Goal: Task Accomplishment & Management: Manage account settings

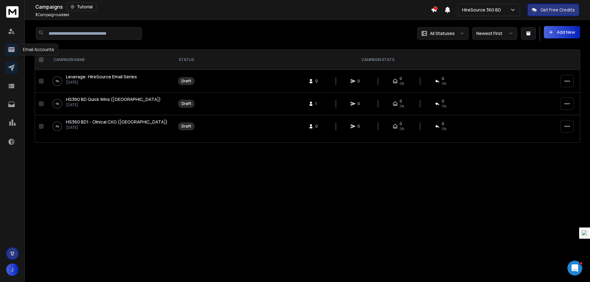
click at [9, 47] on icon at bounding box center [11, 49] width 6 height 5
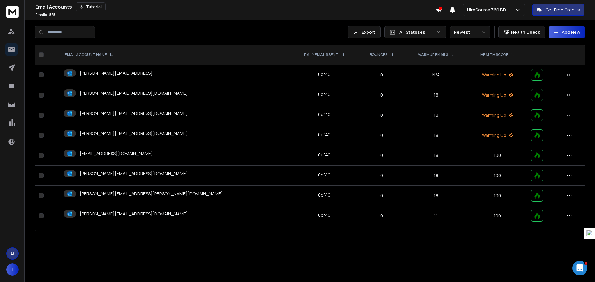
click at [151, 73] on div "[PERSON_NAME][EMAIL_ADDRESS]" at bounding box center [175, 72] width 223 height 7
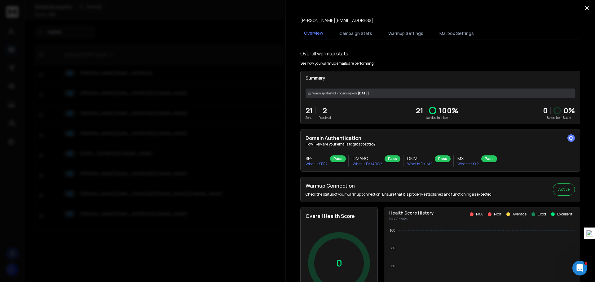
click at [585, 7] on icon "button" at bounding box center [587, 8] width 6 height 6
